Goal: Task Accomplishment & Management: Complete application form

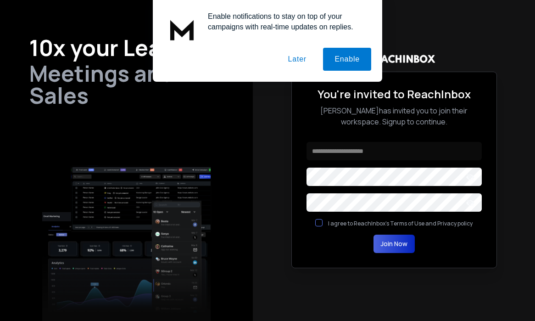
click at [322, 218] on form "**********" at bounding box center [394, 197] width 175 height 111
click at [323, 224] on button "I agree to ReachInbox's Terms of Use and Privacy policy" at bounding box center [318, 222] width 7 height 7
click at [403, 245] on button "Join Now" at bounding box center [394, 244] width 41 height 18
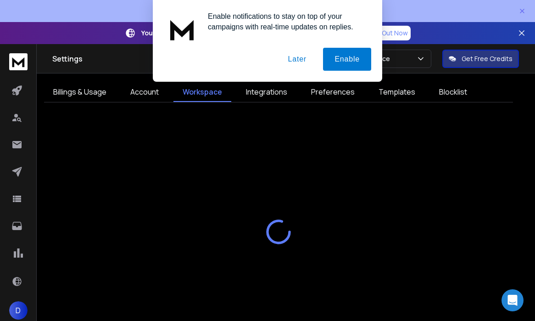
click at [304, 60] on button "Later" at bounding box center [296, 59] width 41 height 23
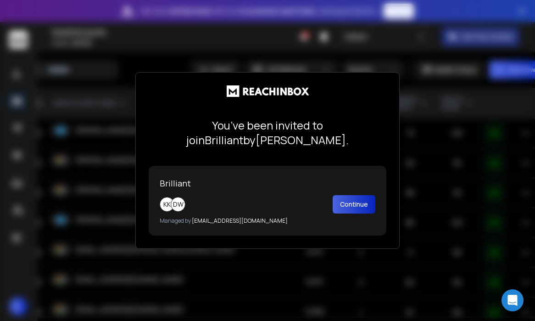
click at [347, 207] on button "Continue" at bounding box center [354, 204] width 43 height 18
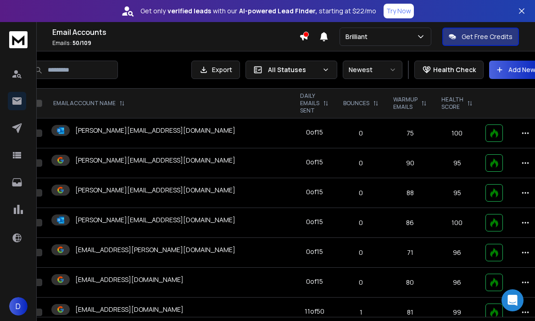
click at [522, 13] on icon at bounding box center [522, 11] width 8 height 8
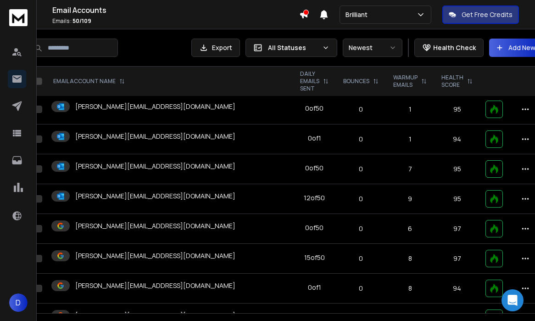
scroll to position [1047, 0]
